Goal: Task Accomplishment & Management: Manage account settings

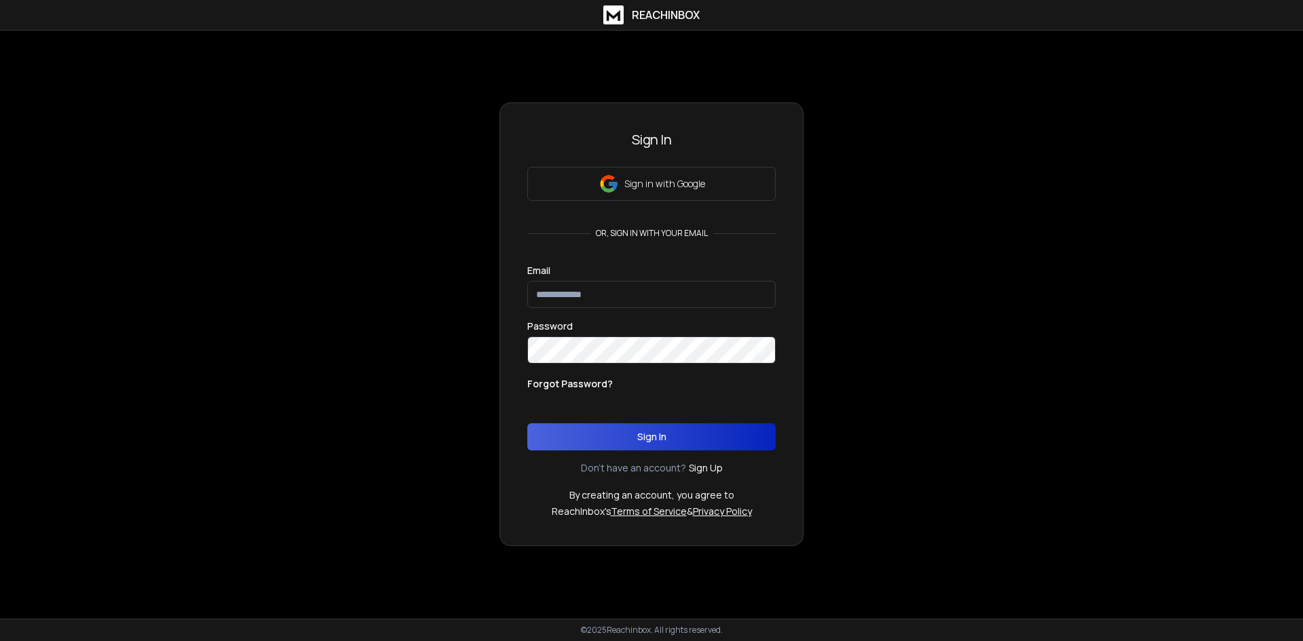
type input "**********"
click at [672, 442] on button "Sign In" at bounding box center [651, 436] width 248 height 27
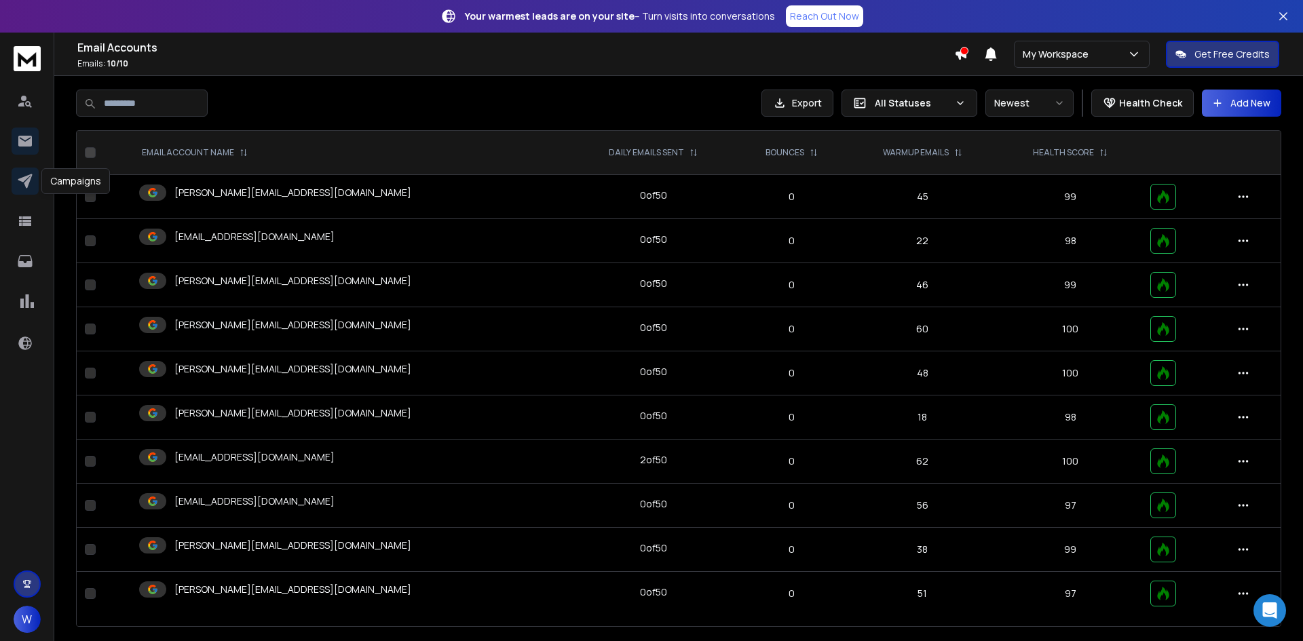
click at [31, 185] on icon at bounding box center [25, 181] width 16 height 16
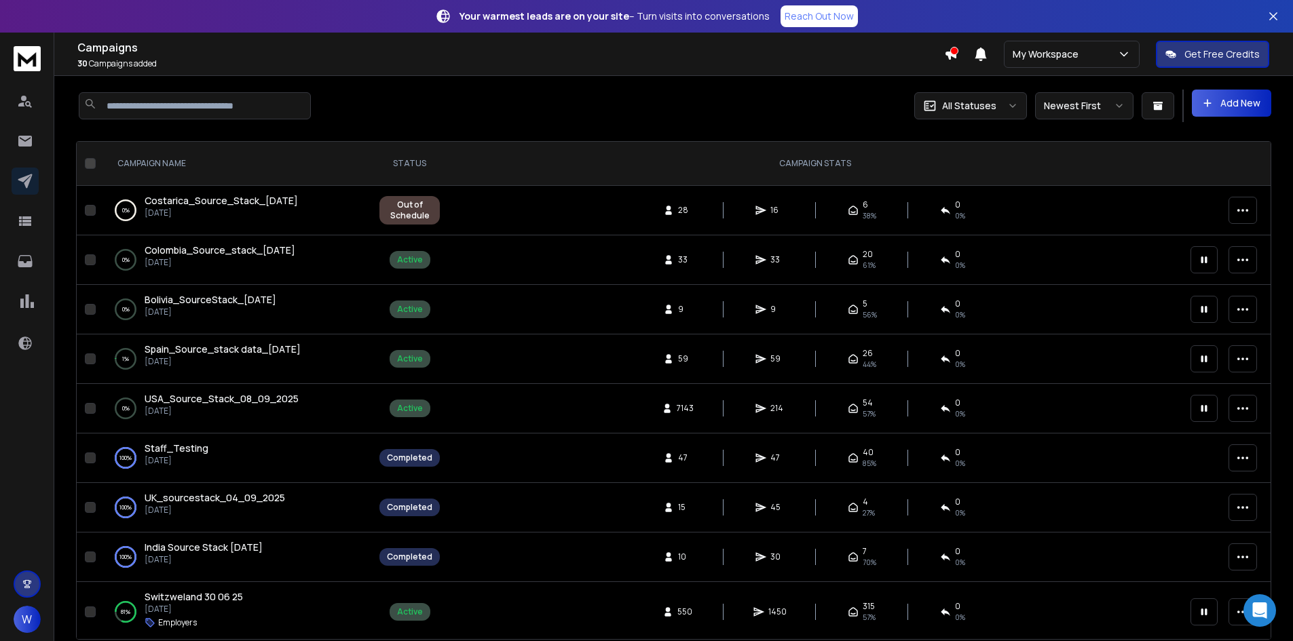
click at [220, 198] on span "Costarica_Source_Stack_[DATE]" at bounding box center [221, 200] width 153 height 13
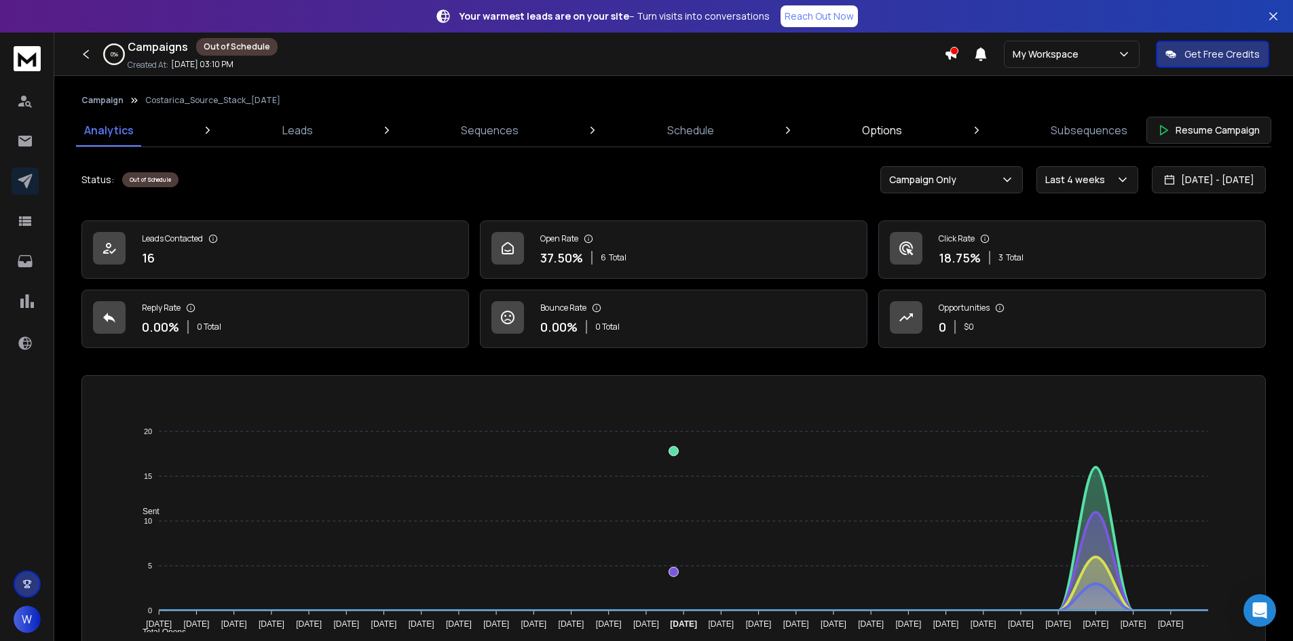
click at [892, 134] on p "Options" at bounding box center [882, 130] width 40 height 16
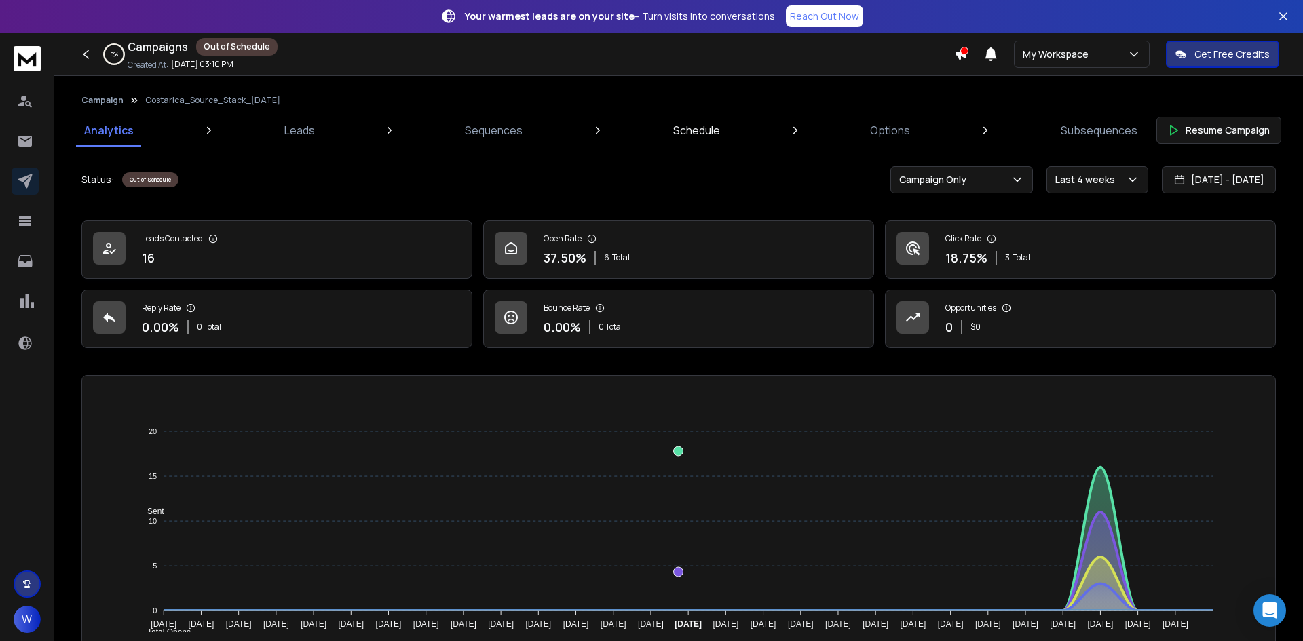
click at [693, 132] on p "Schedule" at bounding box center [696, 130] width 47 height 16
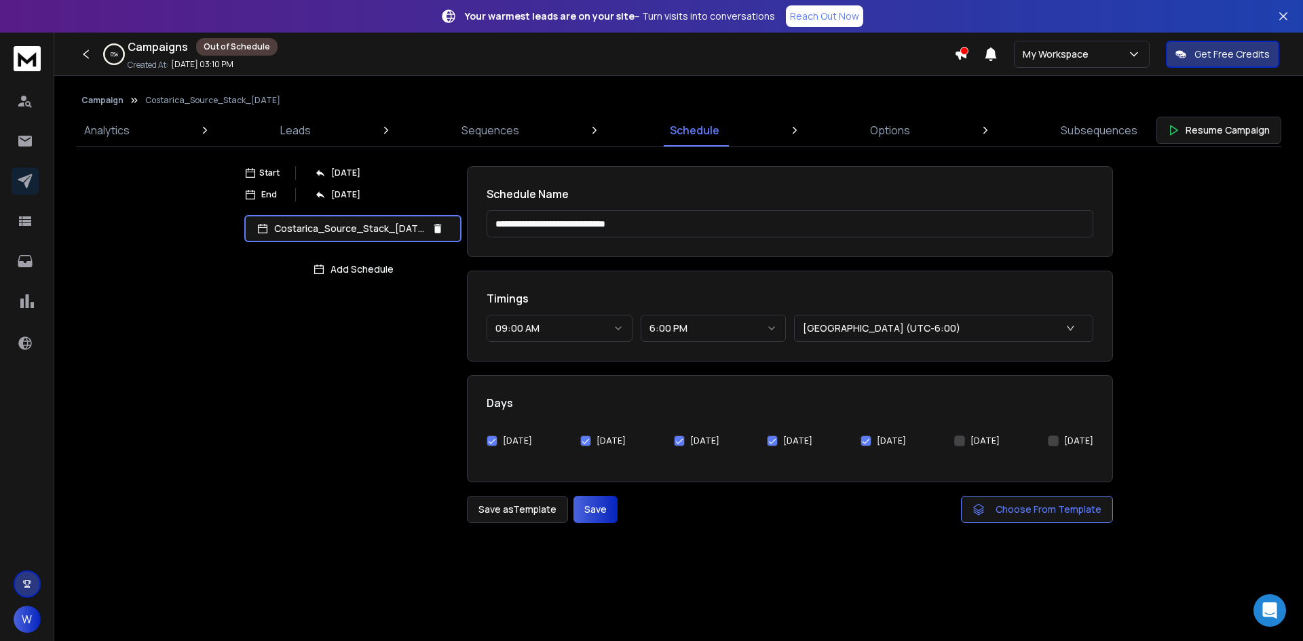
click at [356, 191] on p "Sun Sep 14 2025" at bounding box center [345, 194] width 29 height 11
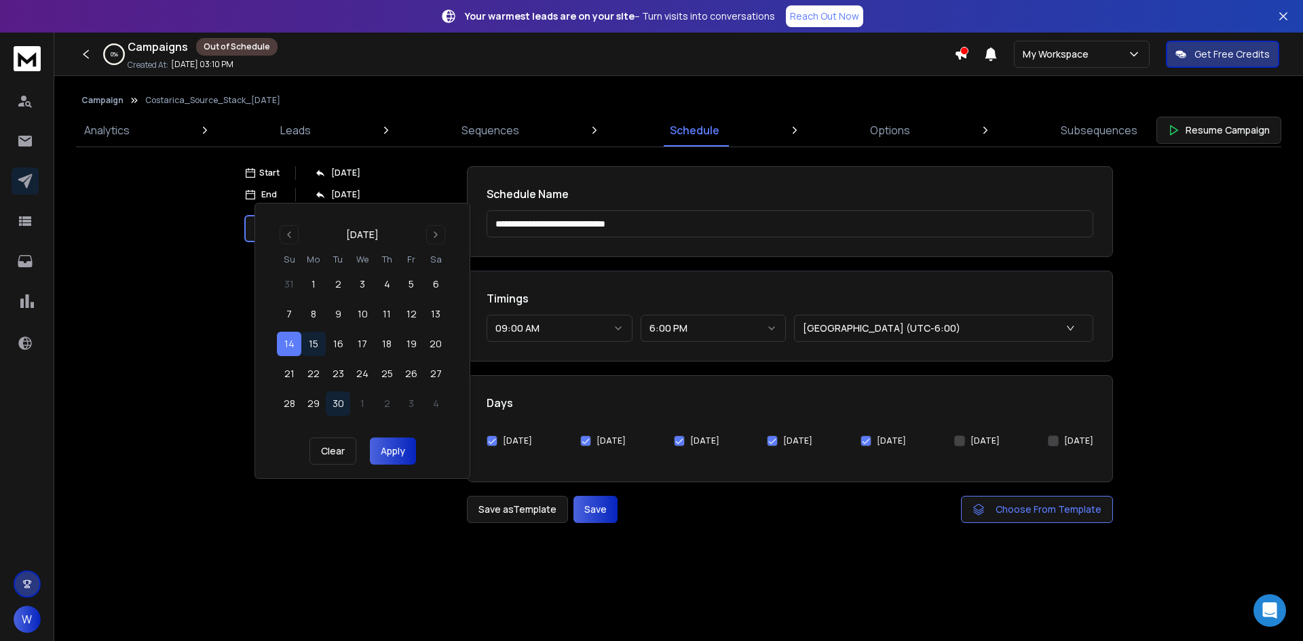
click at [334, 405] on button "30" at bounding box center [338, 404] width 24 height 24
click at [394, 457] on button "Apply" at bounding box center [393, 451] width 46 height 27
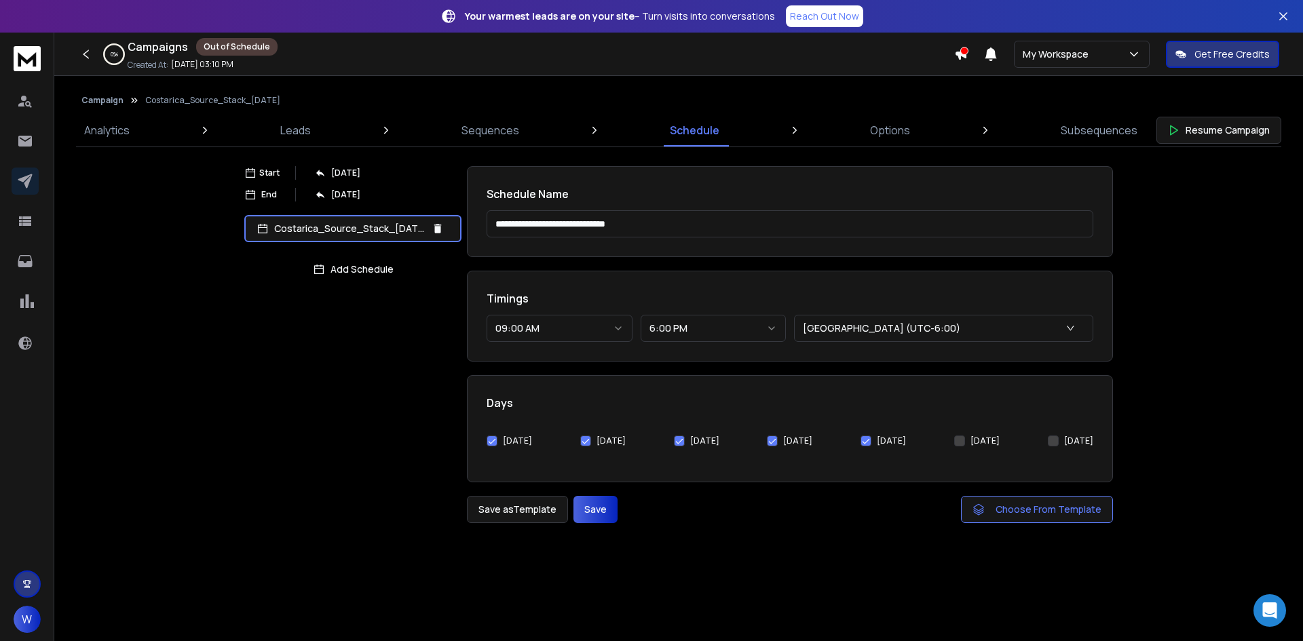
click at [589, 515] on button "Save" at bounding box center [595, 509] width 44 height 27
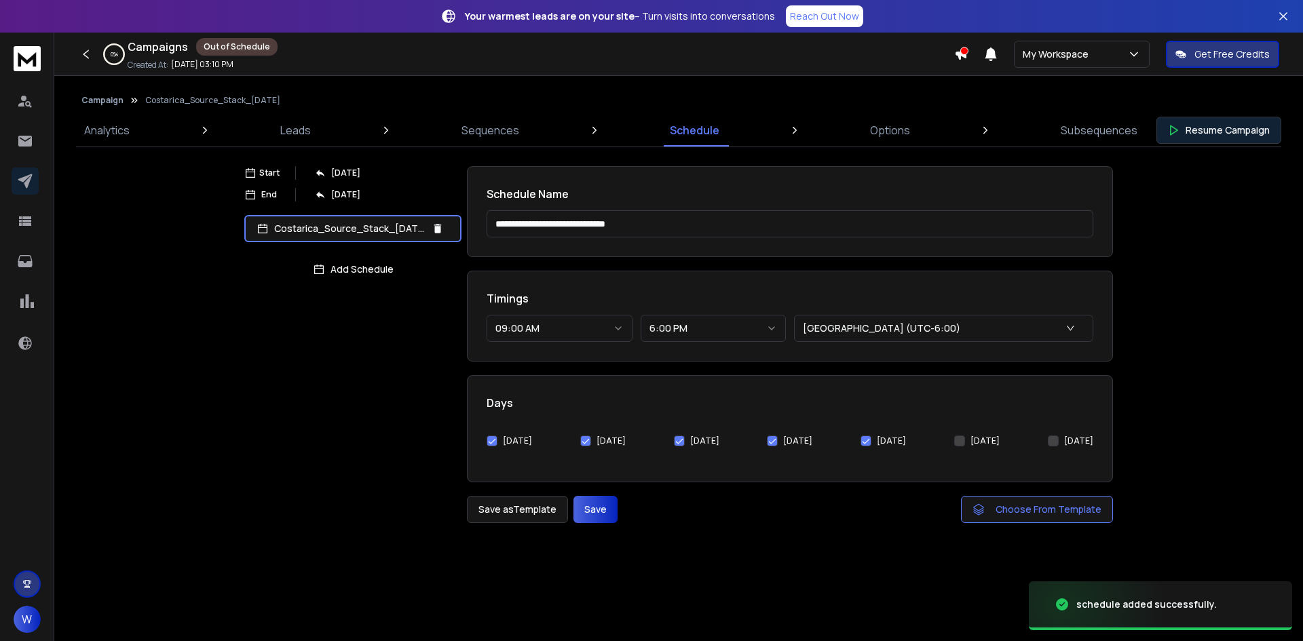
click at [1249, 133] on button "Resume Campaign" at bounding box center [1218, 130] width 125 height 27
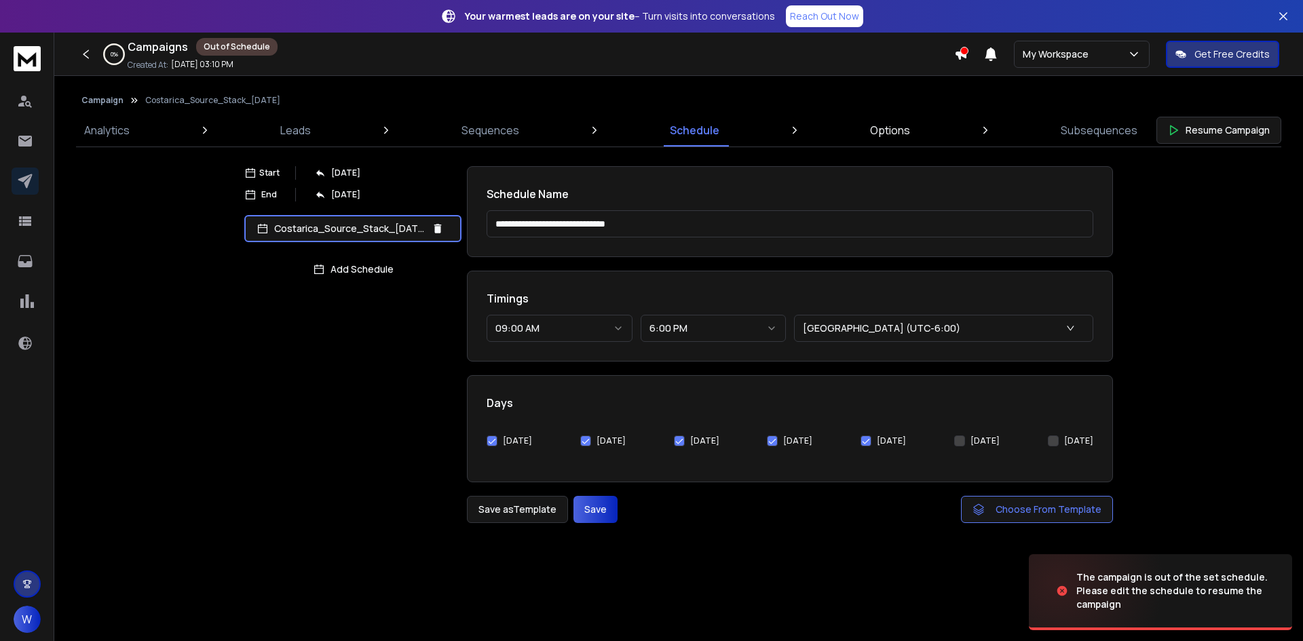
click at [900, 128] on p "Options" at bounding box center [890, 130] width 40 height 16
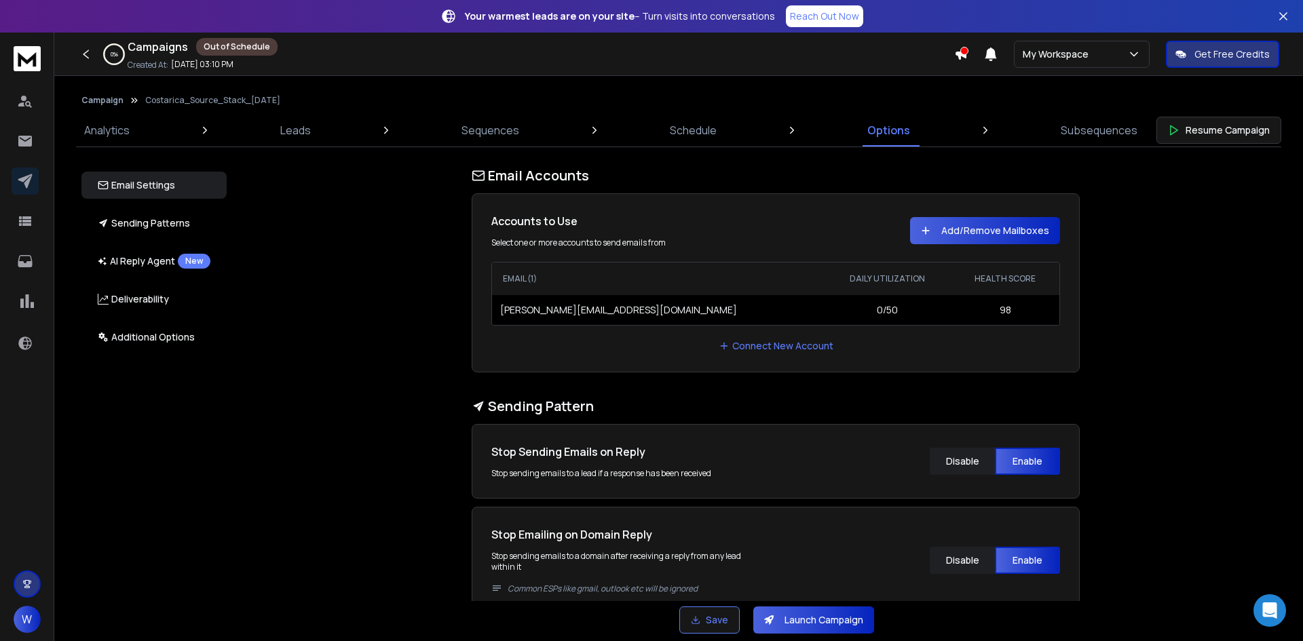
click at [839, 626] on button "Launch Campaign" at bounding box center [813, 620] width 121 height 27
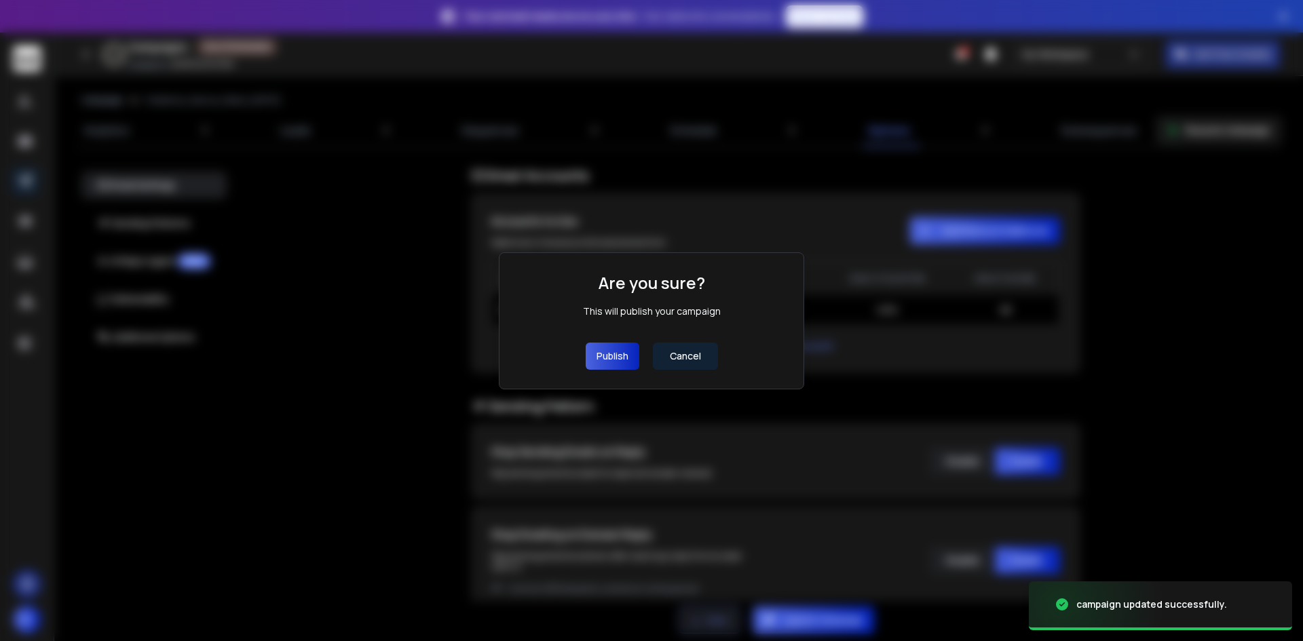
click at [618, 360] on button "Publish" at bounding box center [613, 356] width 54 height 27
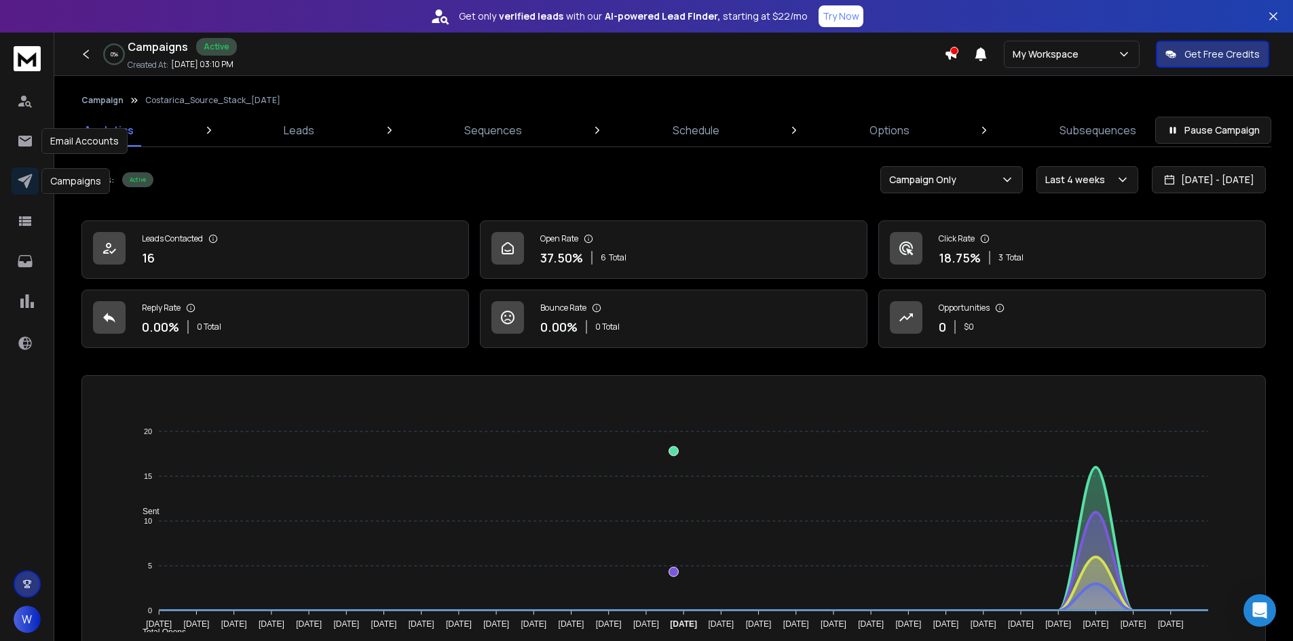
click at [22, 173] on icon at bounding box center [25, 181] width 16 height 16
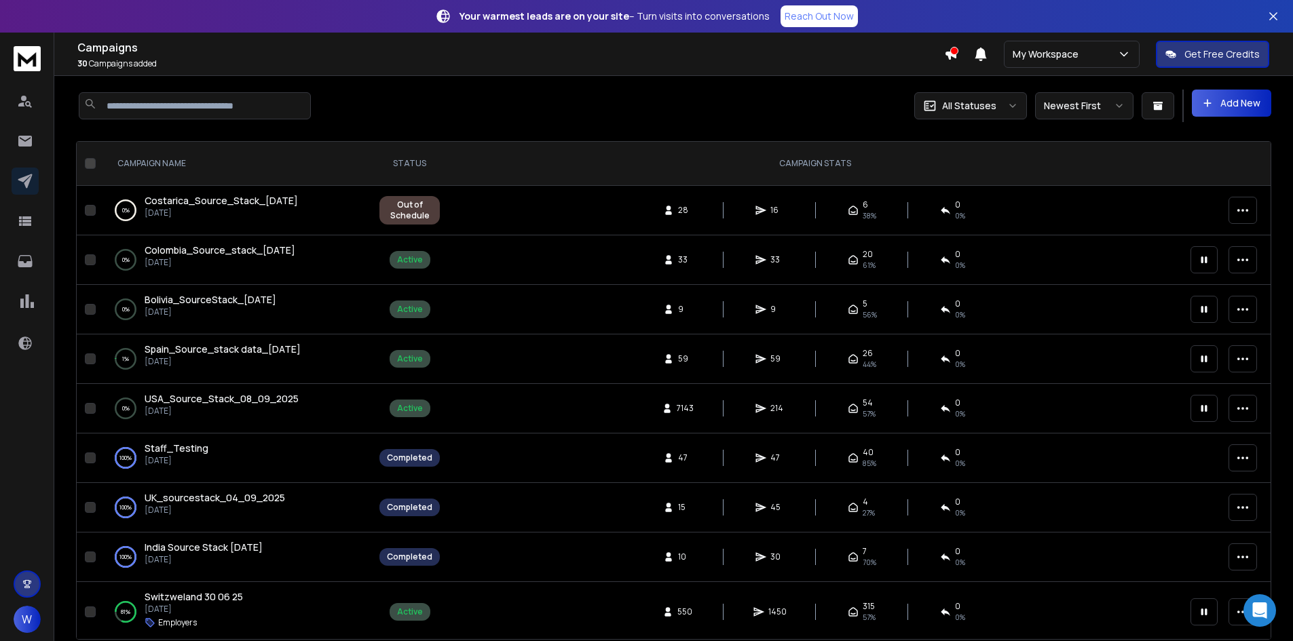
click at [277, 200] on span "Costarica_Source_Stack_[DATE]" at bounding box center [221, 200] width 153 height 13
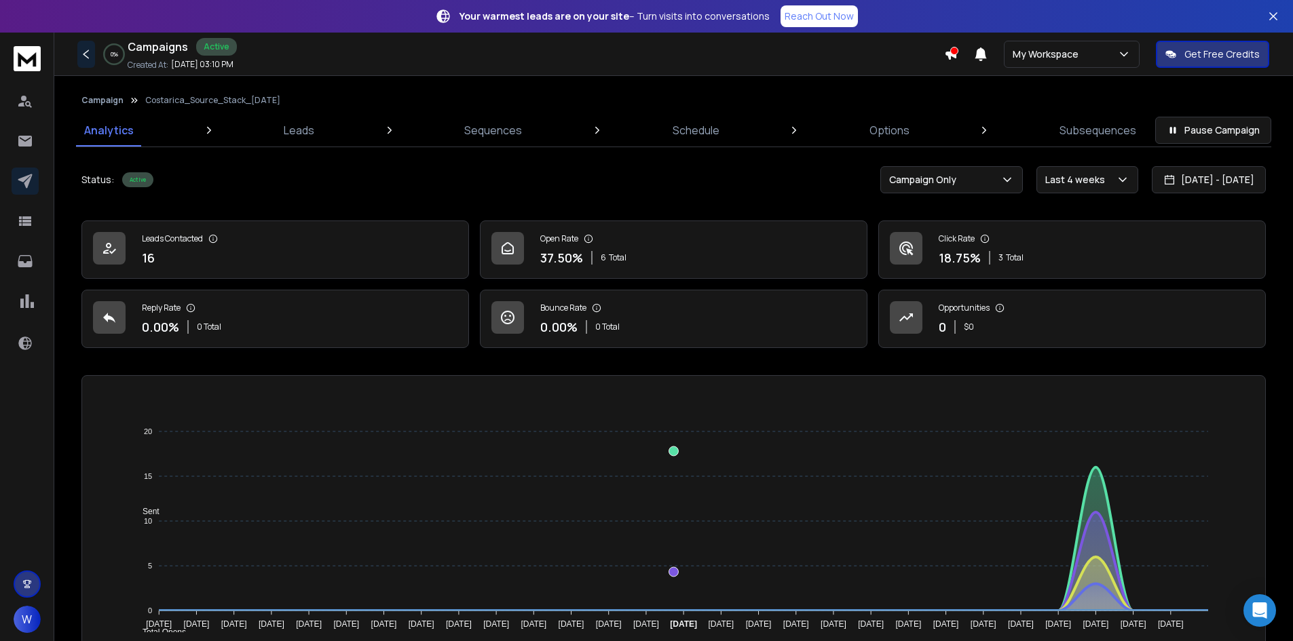
click at [91, 56] on icon at bounding box center [86, 54] width 12 height 12
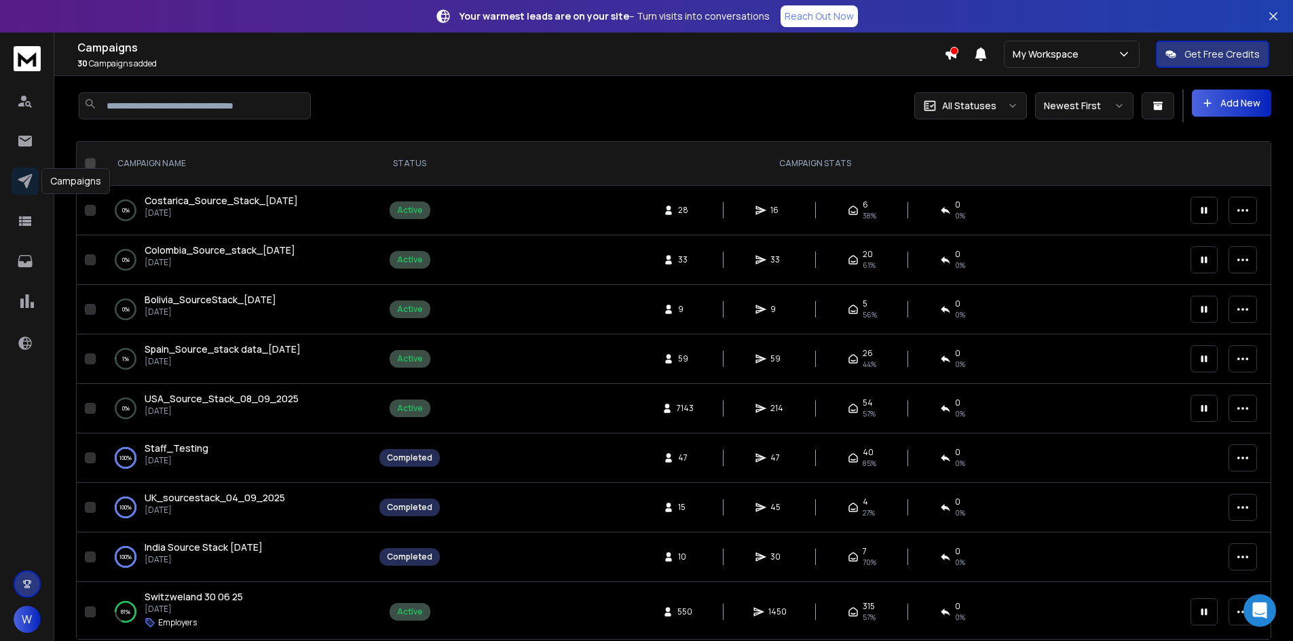
click at [33, 181] on icon at bounding box center [25, 181] width 16 height 16
drag, startPoint x: 776, startPoint y: 159, endPoint x: 837, endPoint y: 157, distance: 61.1
click at [833, 158] on th "CAMPAIGN STATS" at bounding box center [815, 164] width 734 height 44
click at [843, 159] on th "CAMPAIGN STATS" at bounding box center [815, 164] width 734 height 44
drag, startPoint x: 832, startPoint y: 159, endPoint x: 751, endPoint y: 155, distance: 81.5
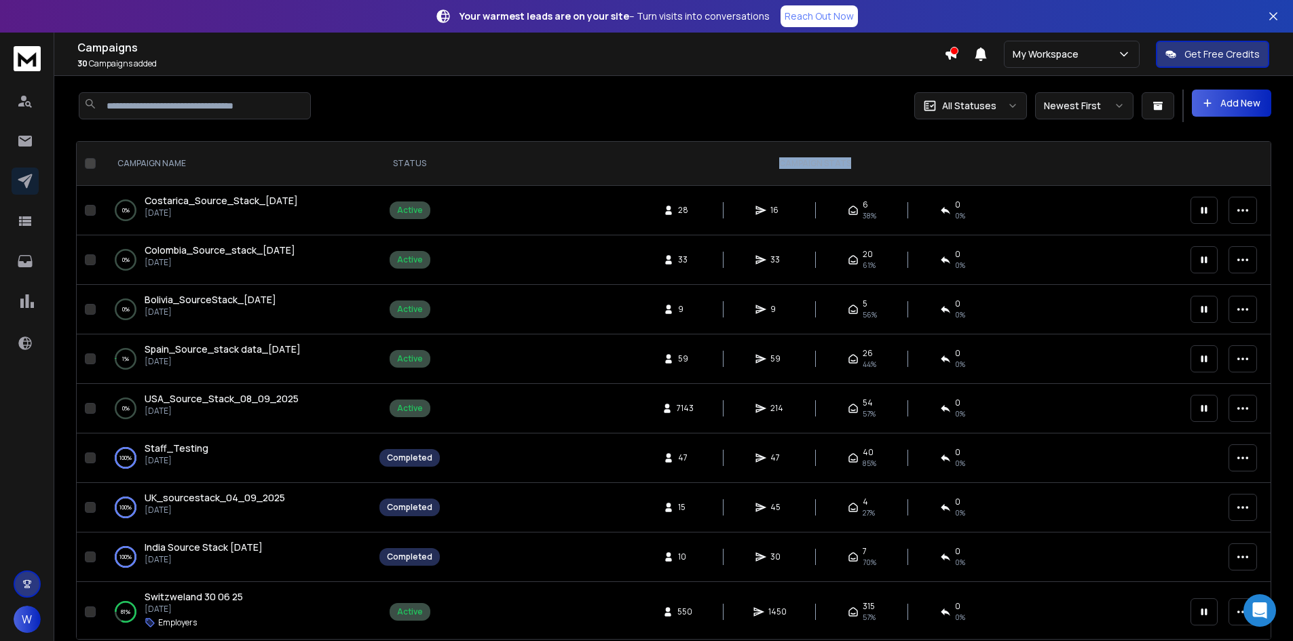
click at [751, 155] on th "CAMPAIGN STATS" at bounding box center [815, 164] width 734 height 44
click at [774, 153] on th "CAMPAIGN STATS" at bounding box center [815, 164] width 734 height 44
click at [753, 159] on th "CAMPAIGN STATS" at bounding box center [815, 164] width 734 height 44
click at [757, 159] on th "CAMPAIGN STATS" at bounding box center [815, 164] width 734 height 44
click at [762, 162] on th "CAMPAIGN STATS" at bounding box center [815, 164] width 734 height 44
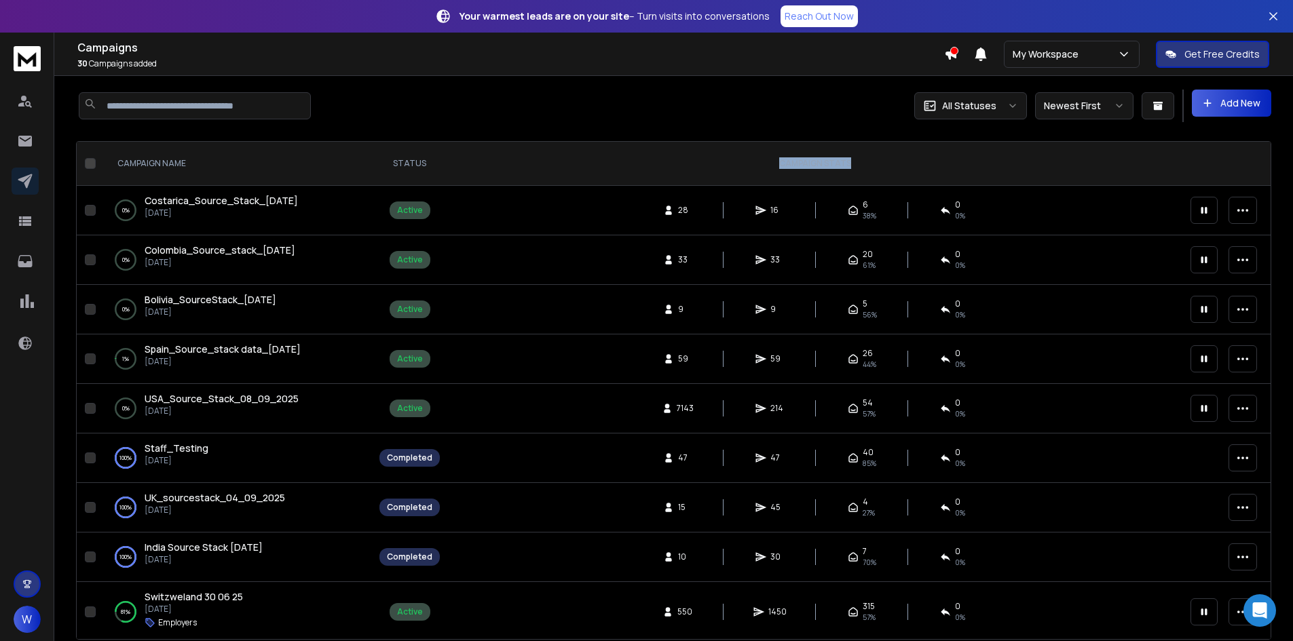
drag, startPoint x: 757, startPoint y: 162, endPoint x: 839, endPoint y: 161, distance: 82.1
click at [837, 161] on th "CAMPAIGN STATS" at bounding box center [815, 164] width 734 height 44
click at [839, 161] on th "CAMPAIGN STATS" at bounding box center [815, 164] width 734 height 44
drag, startPoint x: 827, startPoint y: 161, endPoint x: 748, endPoint y: 165, distance: 78.8
click at [748, 166] on th "CAMPAIGN STATS" at bounding box center [815, 164] width 734 height 44
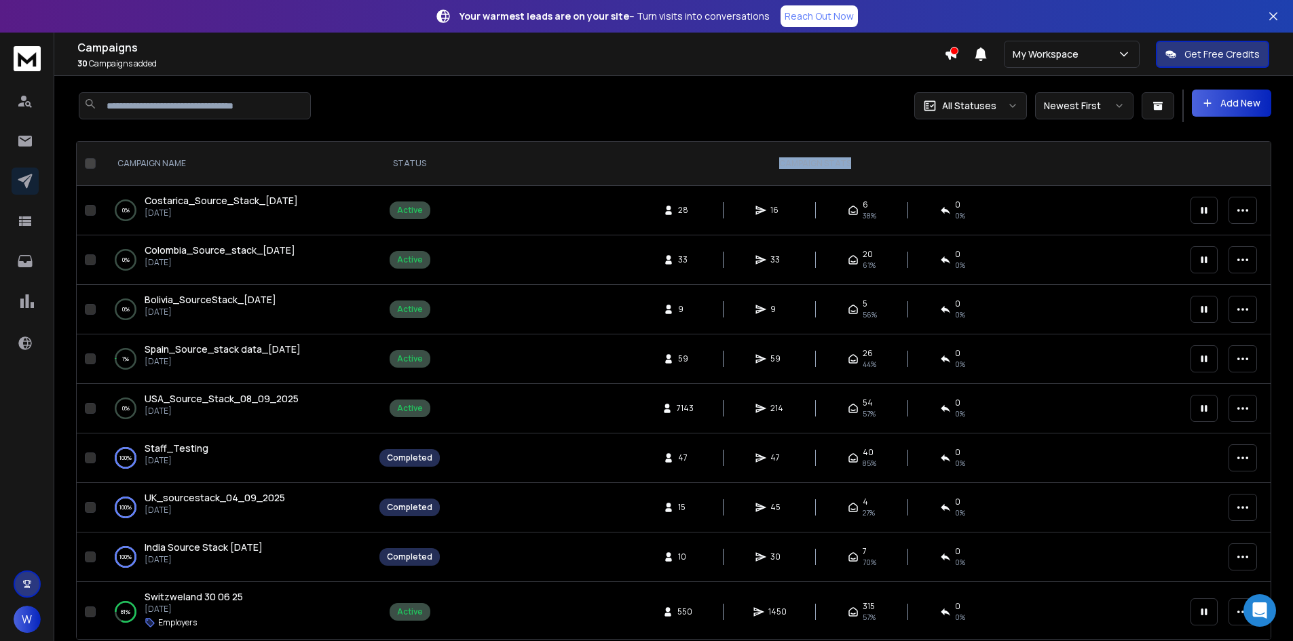
click at [765, 159] on th "CAMPAIGN STATS" at bounding box center [815, 164] width 734 height 44
